Goal: Check status: Check status

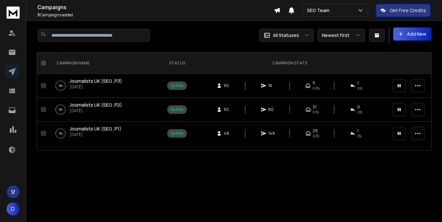
click at [267, 178] on div "Campaigns 3 Campaigns Added All Statuses Newest First Add New CAMPAIGN NAME STA…" at bounding box center [234, 138] width 395 height 222
click at [355, 83] on icon at bounding box center [353, 86] width 6 height 6
click at [12, 111] on icon at bounding box center [12, 110] width 8 height 8
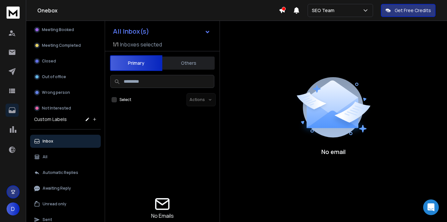
scroll to position [138, 0]
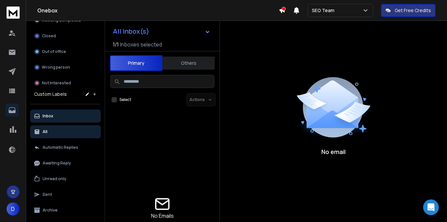
click at [71, 125] on button "All" at bounding box center [65, 131] width 71 height 13
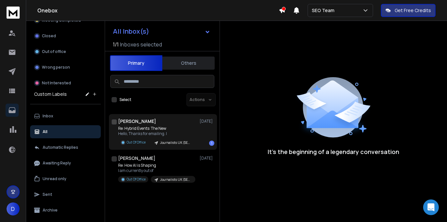
click at [174, 121] on div "[PERSON_NAME] [DATE]" at bounding box center [166, 121] width 96 height 7
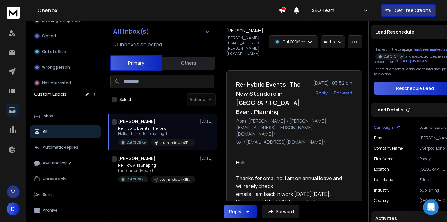
scroll to position [0, 0]
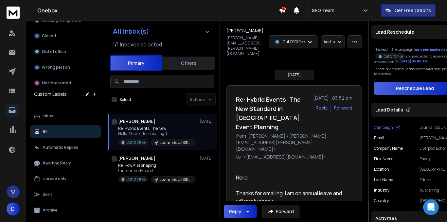
click at [318, 36] on div "Out Of Office" at bounding box center [293, 42] width 49 height 12
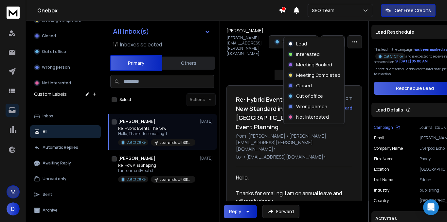
click at [318, 36] on div "Out Of Office" at bounding box center [293, 42] width 49 height 12
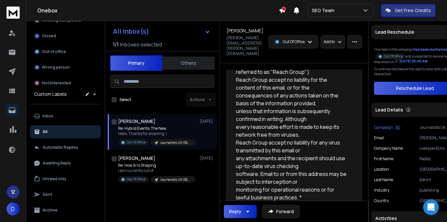
scroll to position [507, 0]
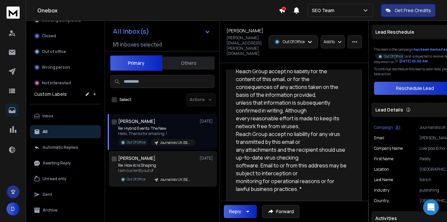
click at [191, 163] on p "Re: How AI is Shaping" at bounding box center [156, 165] width 77 height 5
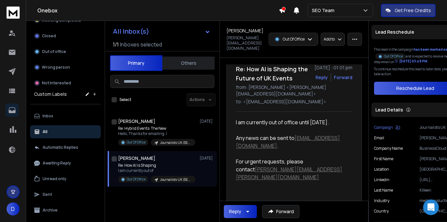
scroll to position [0, 0]
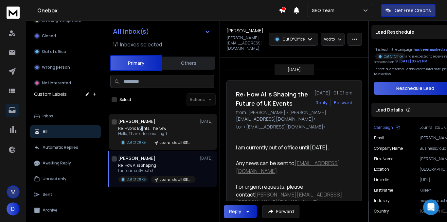
click at [143, 129] on p "Re: Hybrid Events: The New" at bounding box center [156, 128] width 77 height 5
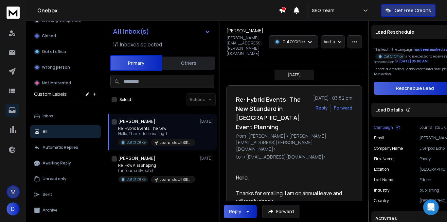
click at [183, 196] on div "[PERSON_NAME] [DATE] Re: Hybrid Events: The New Hello, Thanks for emailing. I O…" at bounding box center [162, 171] width 114 height 117
click at [180, 203] on div "[PERSON_NAME] [DATE] Re: Hybrid Events: The New Hello, Thanks for emailing. I O…" at bounding box center [162, 171] width 114 height 117
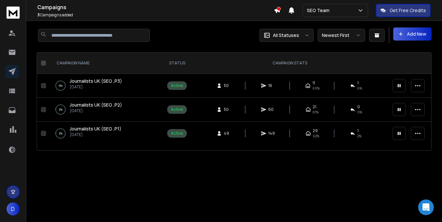
click at [231, 192] on div "Campaigns 3 Campaigns Added All Statuses Newest First Add New CAMPAIGN NAME STA…" at bounding box center [234, 138] width 395 height 222
click at [99, 83] on span "Journalists UK (SEO ,P3)" at bounding box center [96, 81] width 52 height 6
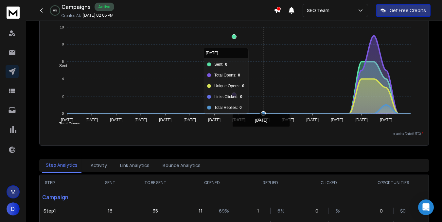
scroll to position [186, 0]
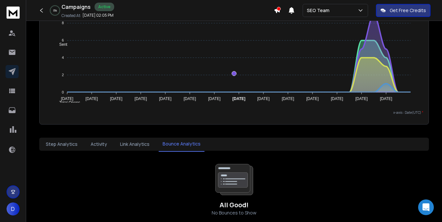
click at [185, 143] on button "Bounce Analytics" at bounding box center [182, 144] width 46 height 15
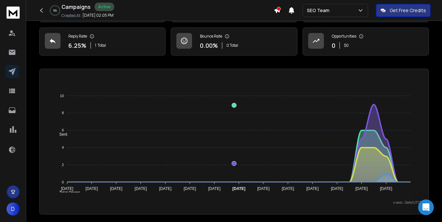
scroll to position [72, 0]
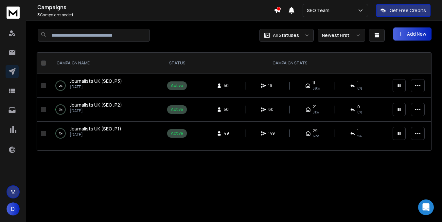
click at [124, 107] on div "2 % Journalists UK (SEO ,P2) [DATE]" at bounding box center [105, 110] width 101 height 16
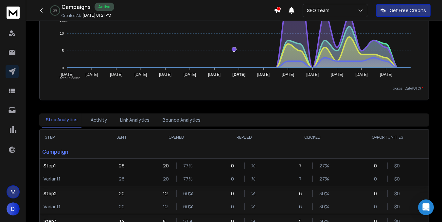
scroll to position [242, 0]
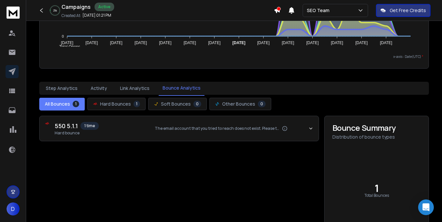
click at [179, 83] on button "Bounce Analytics" at bounding box center [182, 88] width 46 height 15
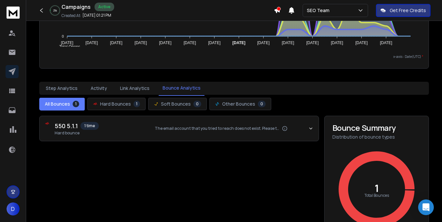
click at [312, 125] on button "550 5.1.1 1 time Hard bounce The email account that you tried to reach does not…" at bounding box center [179, 128] width 279 height 25
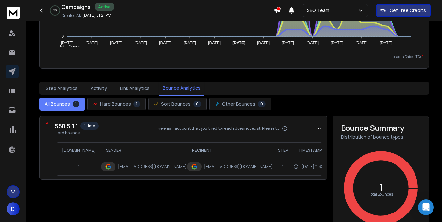
click at [129, 129] on div "550 5.1.1 1 time Hard bounce" at bounding box center [181, 128] width 272 height 14
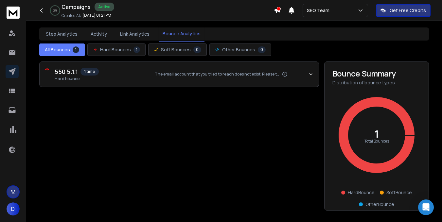
scroll to position [297, 0]
click at [375, 147] on icon "1 Total Bounces" at bounding box center [376, 135] width 98 height 98
click at [308, 73] on icon "button" at bounding box center [310, 73] width 5 height 5
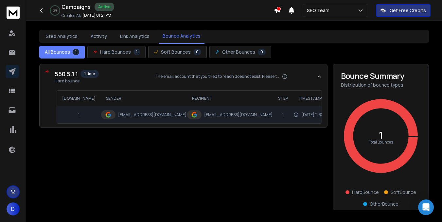
click at [331, 109] on button "View Email" at bounding box center [346, 115] width 30 height 12
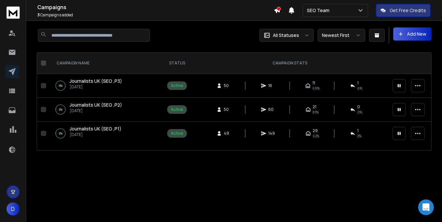
click at [103, 129] on span "Journalists UK (SEO ,P1)" at bounding box center [96, 129] width 52 height 6
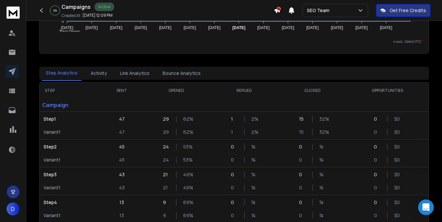
scroll to position [270, 0]
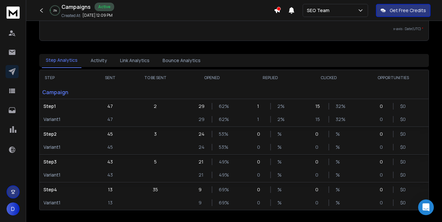
click at [183, 62] on button "Bounce Analytics" at bounding box center [182, 60] width 46 height 14
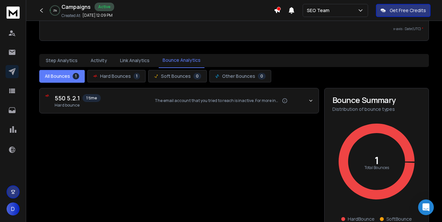
click at [218, 144] on div "All Bounces 1 Hard Bounces 1 Soft Bounces 0 Other Bounces 0 550 5.2.1 1 time Ha…" at bounding box center [179, 153] width 280 height 167
click at [311, 99] on icon "button" at bounding box center [310, 100] width 5 height 5
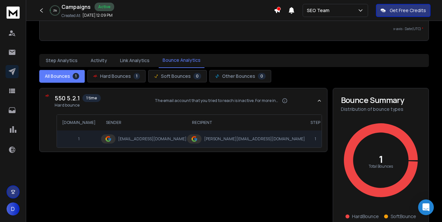
click at [365, 139] on button "View Email" at bounding box center [380, 139] width 30 height 12
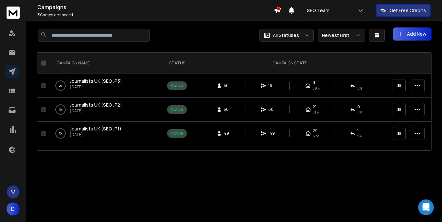
click at [96, 5] on h1 "Campaigns" at bounding box center [155, 7] width 236 height 8
